Goal: Task Accomplishment & Management: Manage account settings

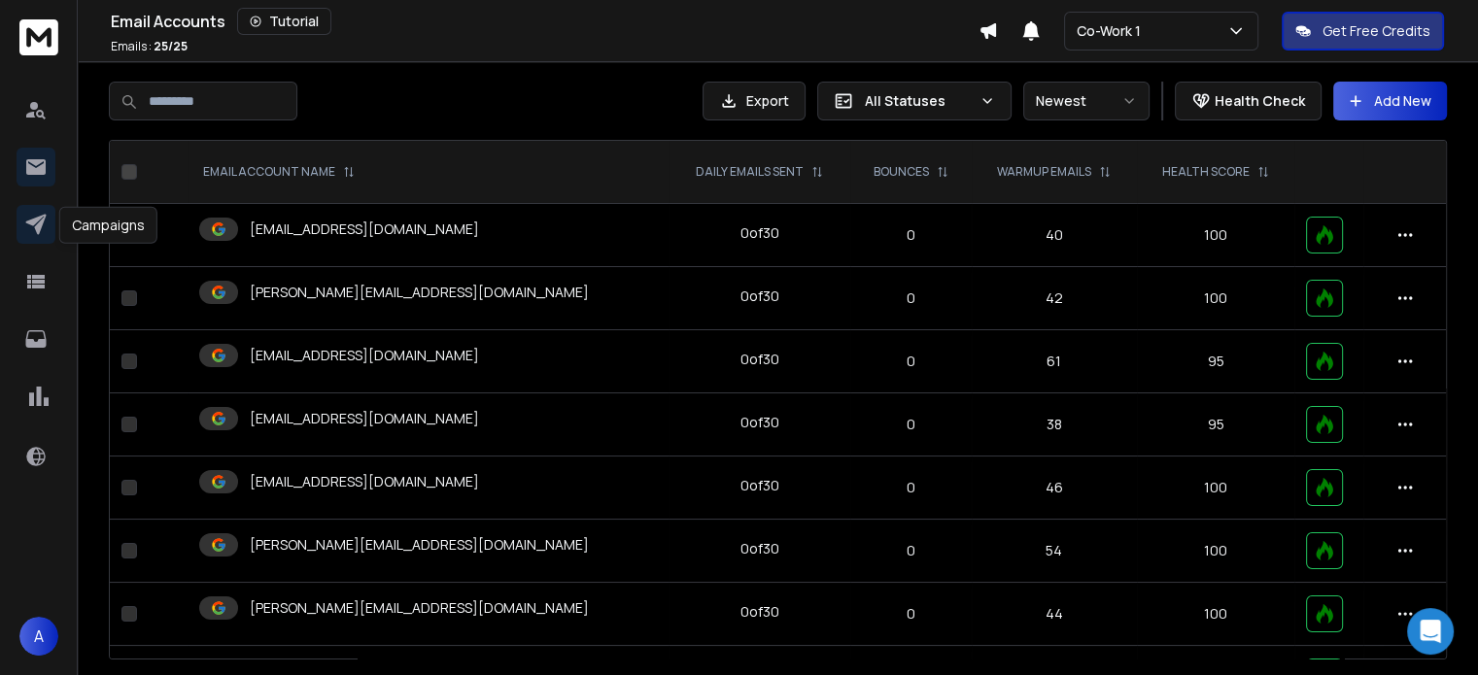
click at [41, 217] on icon at bounding box center [35, 225] width 20 height 20
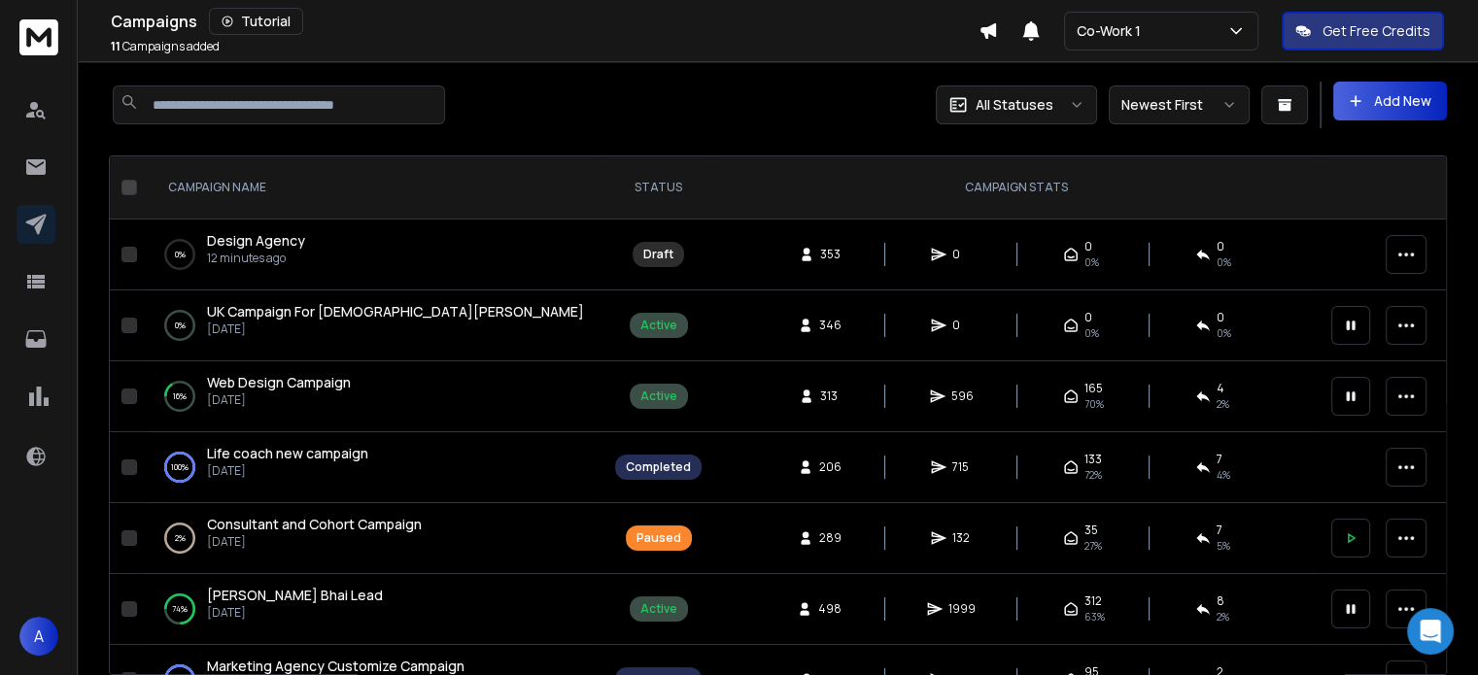
click at [268, 236] on span "Design Agency" at bounding box center [256, 240] width 98 height 18
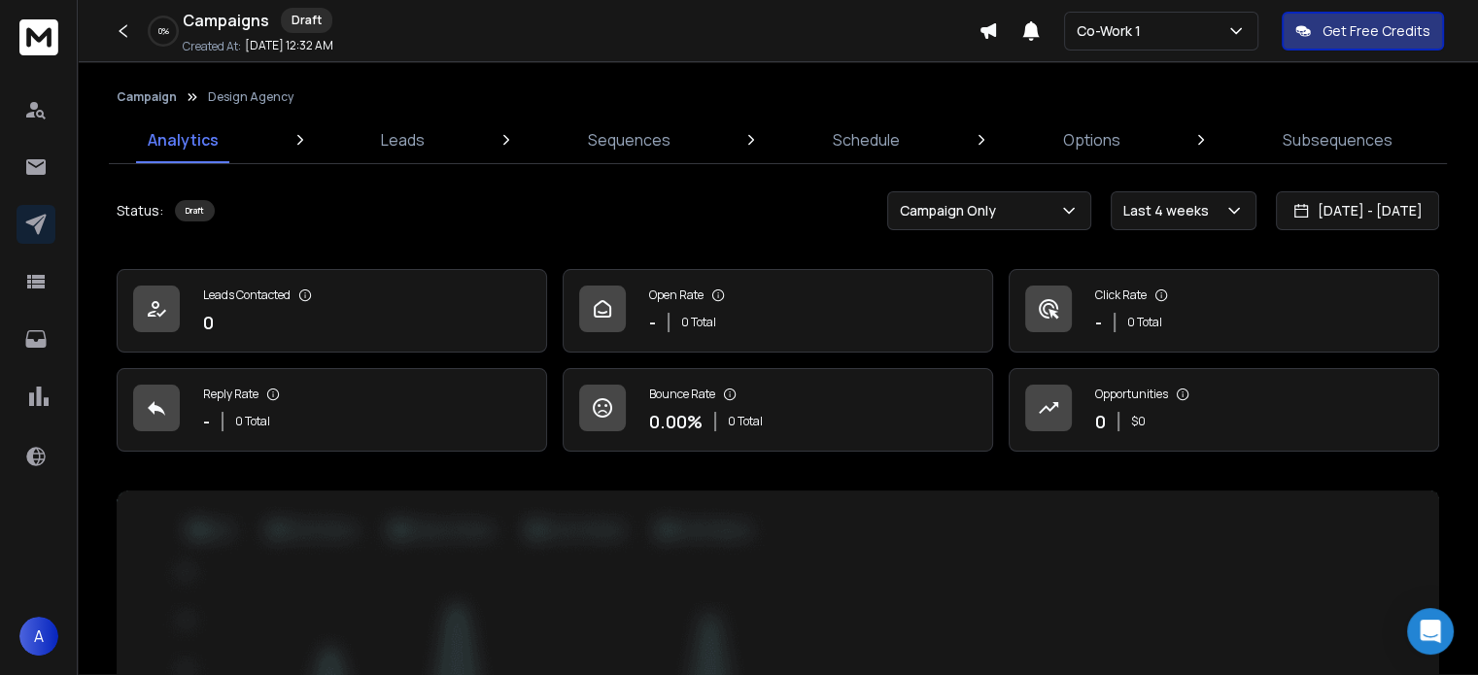
click at [555, 33] on div "0 % Campaigns Draft Created At: [DATE] 12:32 AM Co-Work 1 Get Free Credits" at bounding box center [739, 31] width 1478 height 62
click at [405, 133] on p "Leads" at bounding box center [403, 139] width 44 height 23
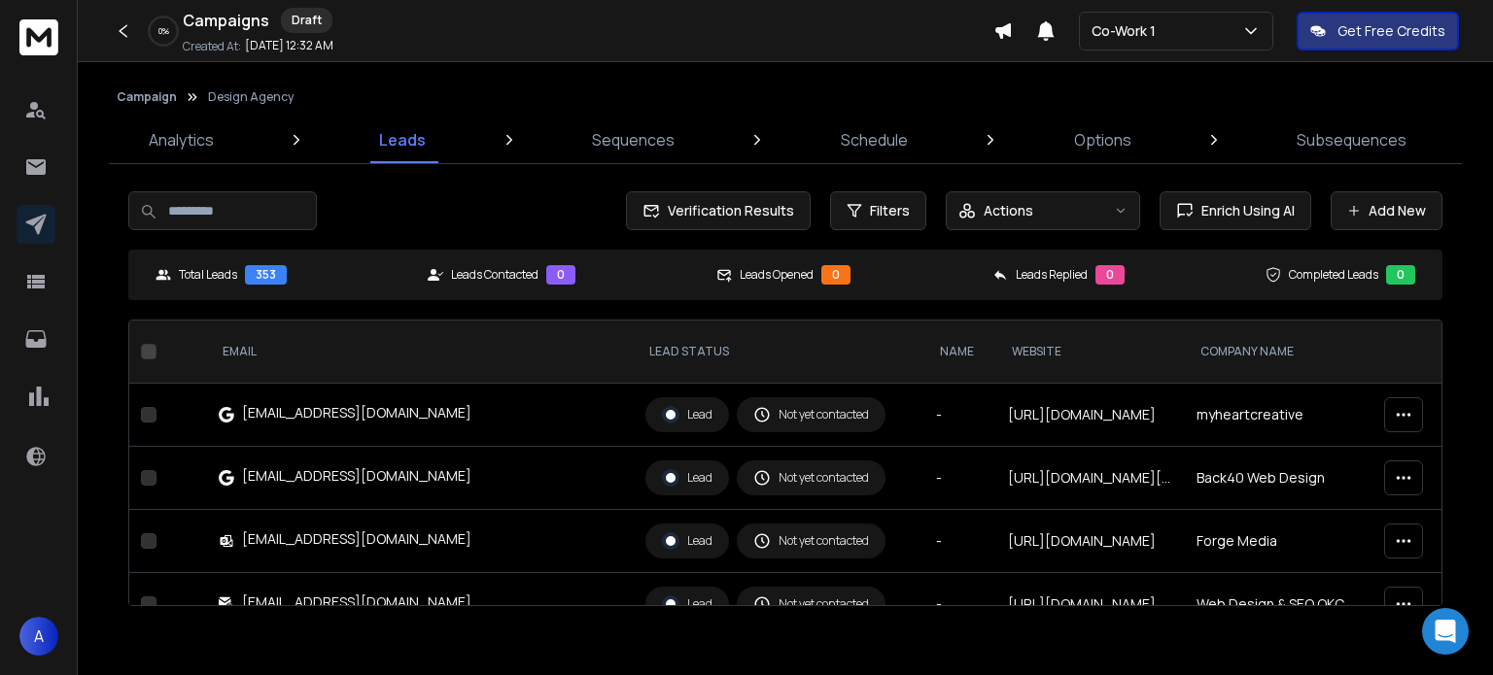
click at [339, 89] on div "Campaign Design Agency" at bounding box center [785, 97] width 1337 height 16
